Goal: Check status: Check status

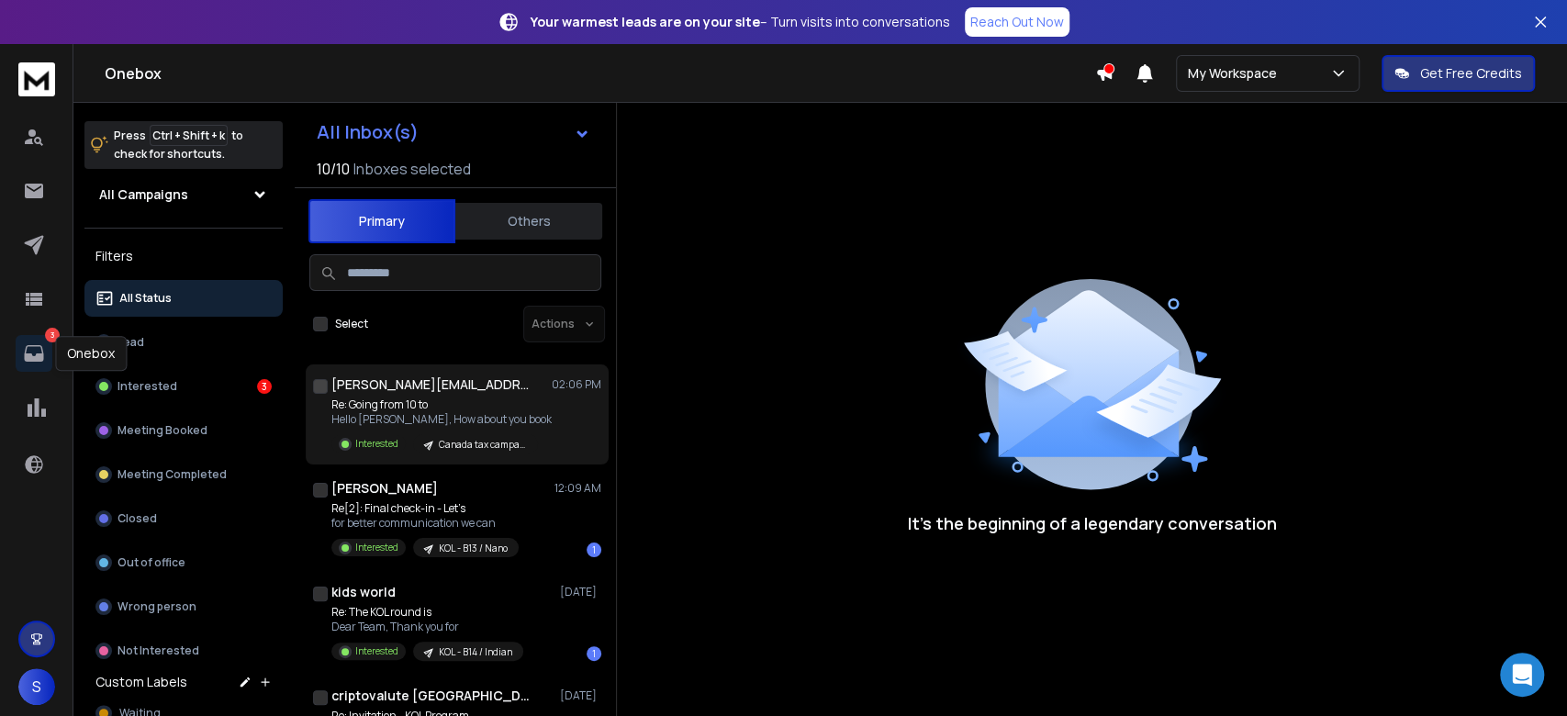
click at [502, 386] on div "[PERSON_NAME][EMAIL_ADDRESS][DOMAIN_NAME] 02:06 PM" at bounding box center [466, 384] width 270 height 18
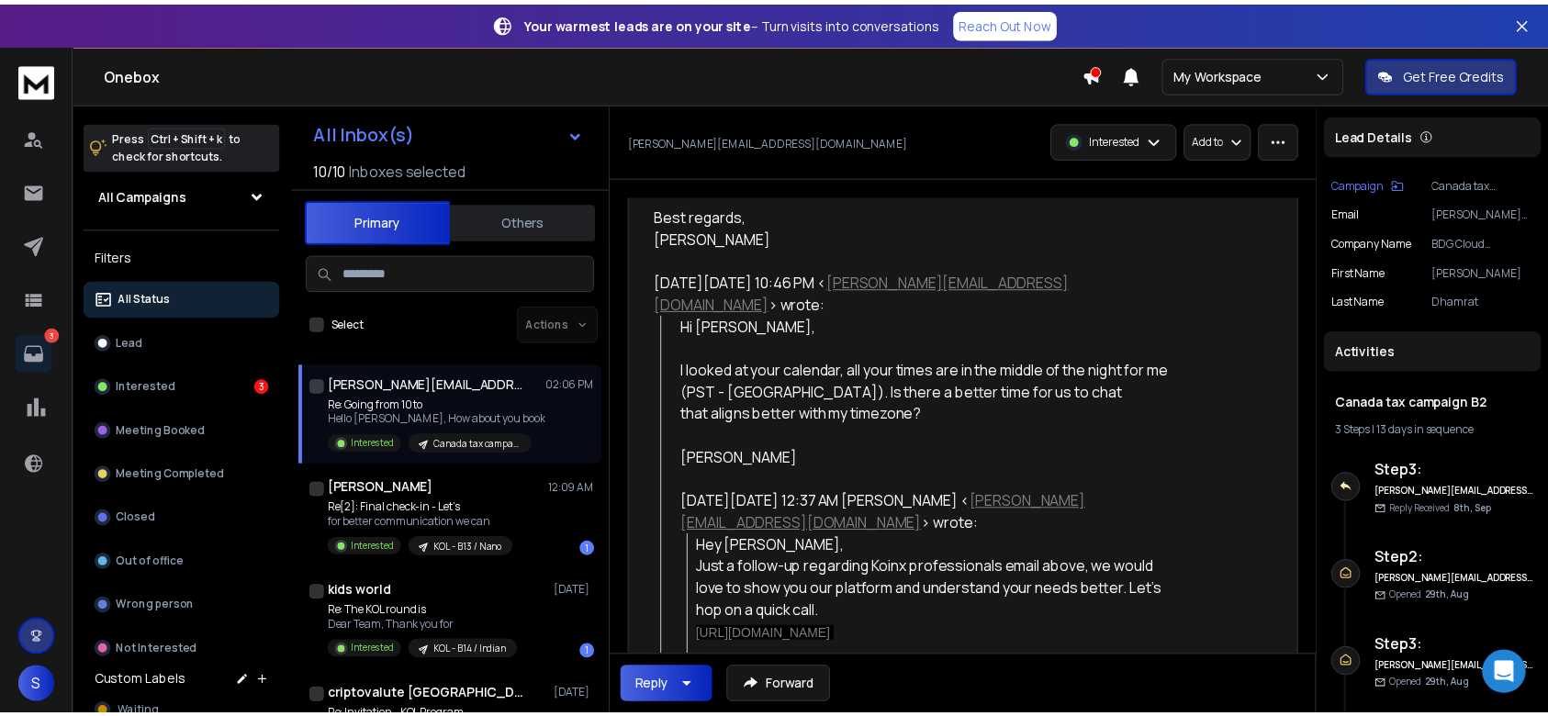
scroll to position [403, 0]
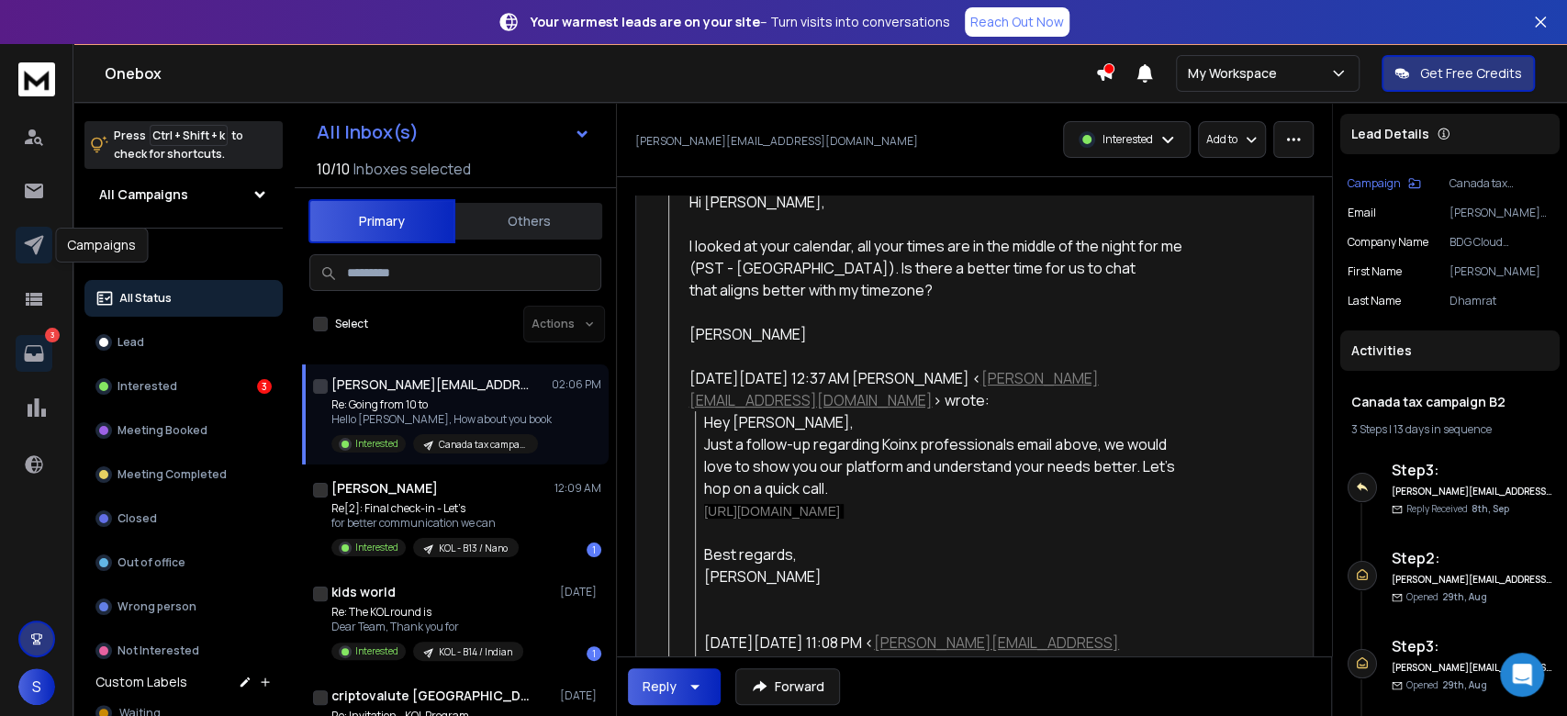
click at [31, 246] on icon at bounding box center [34, 245] width 22 height 22
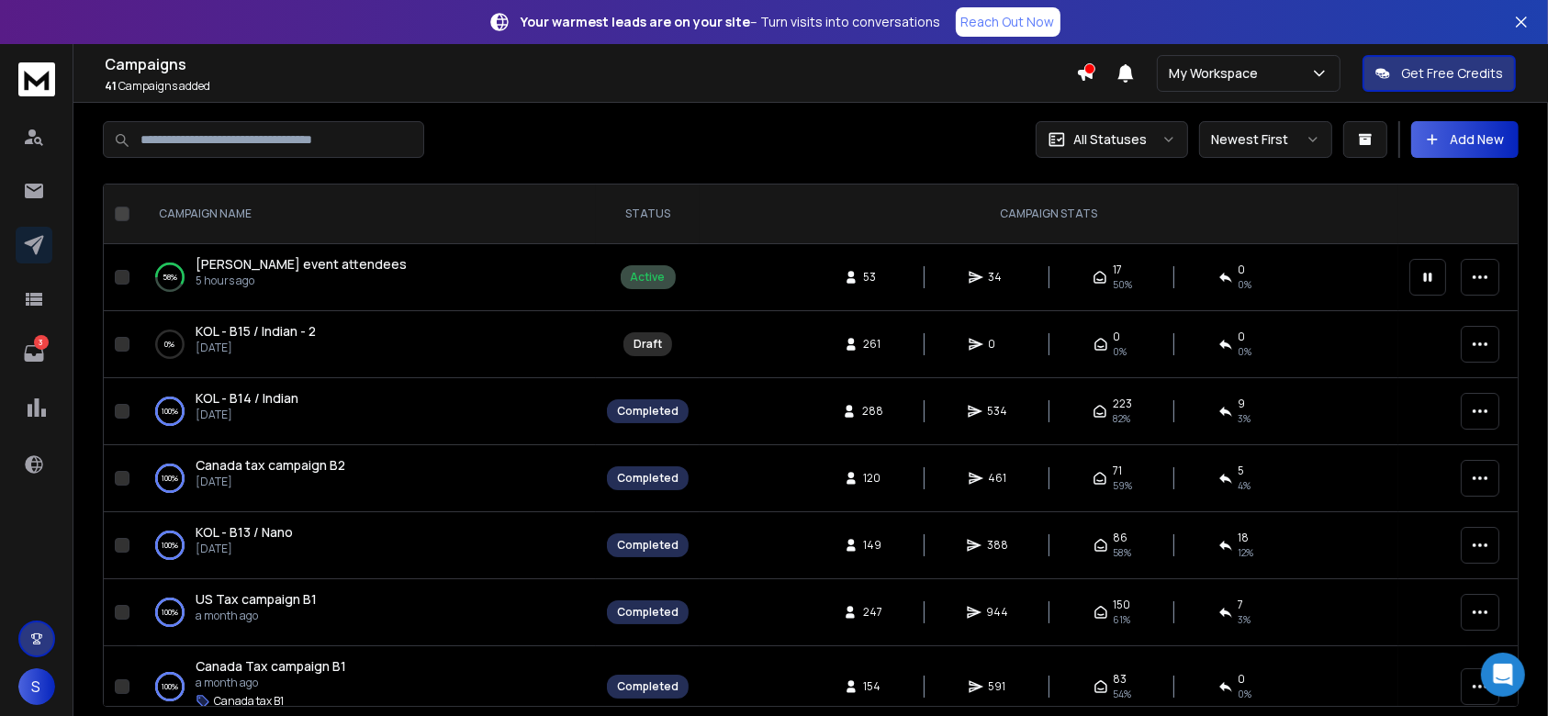
click at [723, 269] on div "53 34 17 50 % 0 0 %" at bounding box center [1049, 277] width 677 height 29
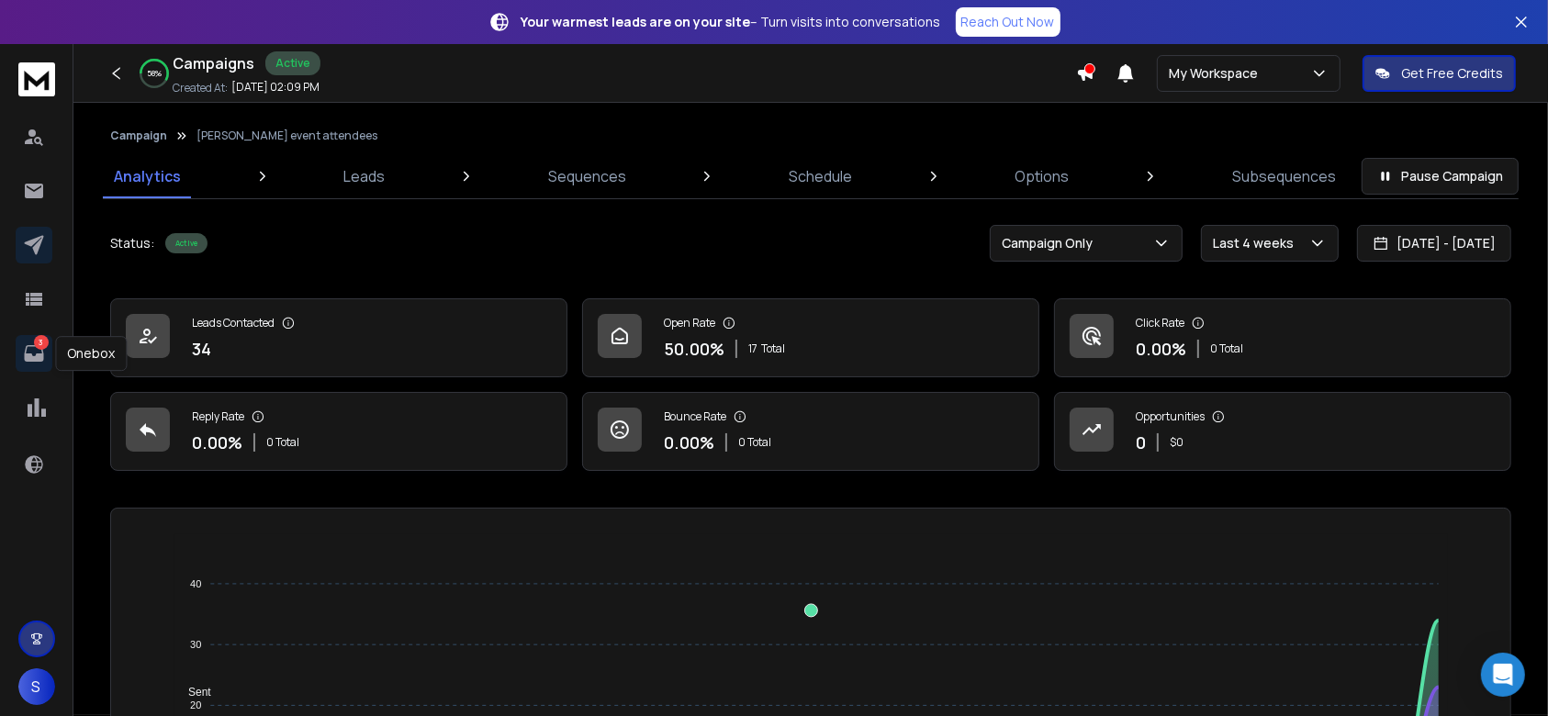
click at [31, 367] on link "3" at bounding box center [34, 353] width 37 height 37
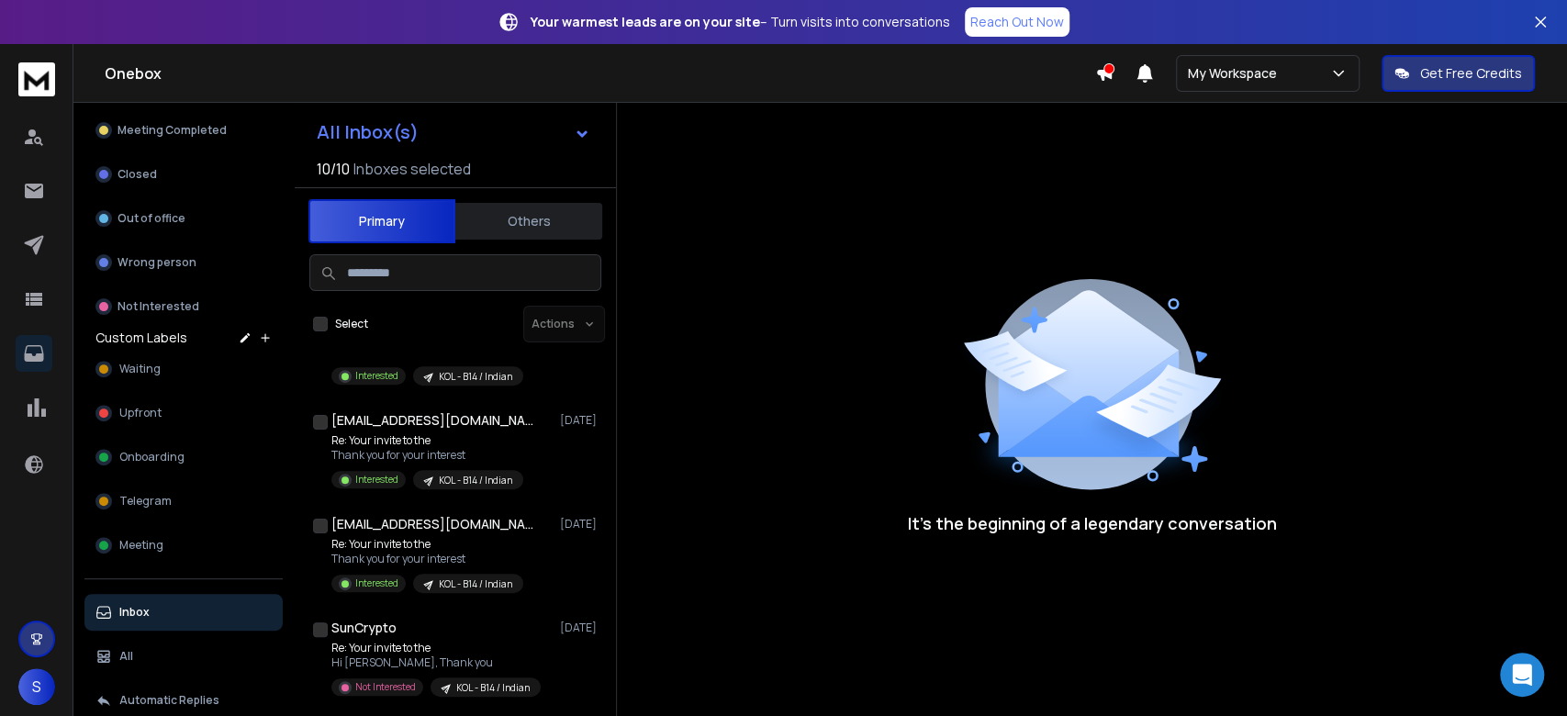
scroll to position [588, 0]
